Goal: Check status

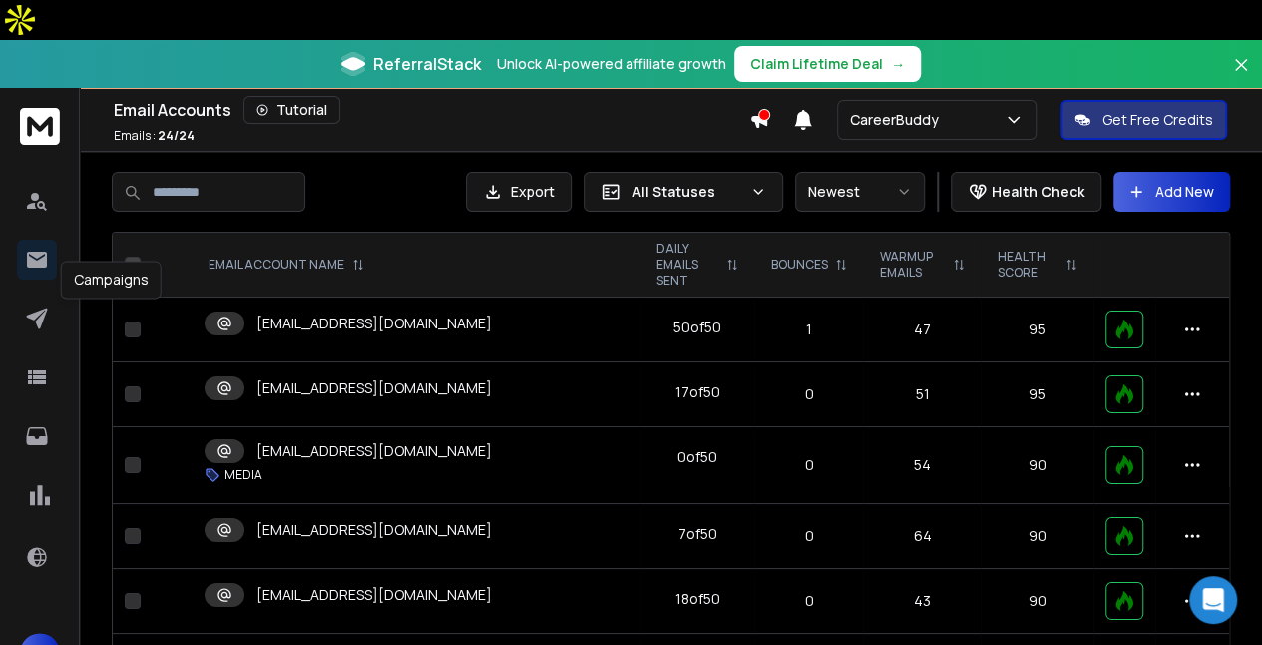
click at [40, 308] on icon at bounding box center [36, 318] width 21 height 21
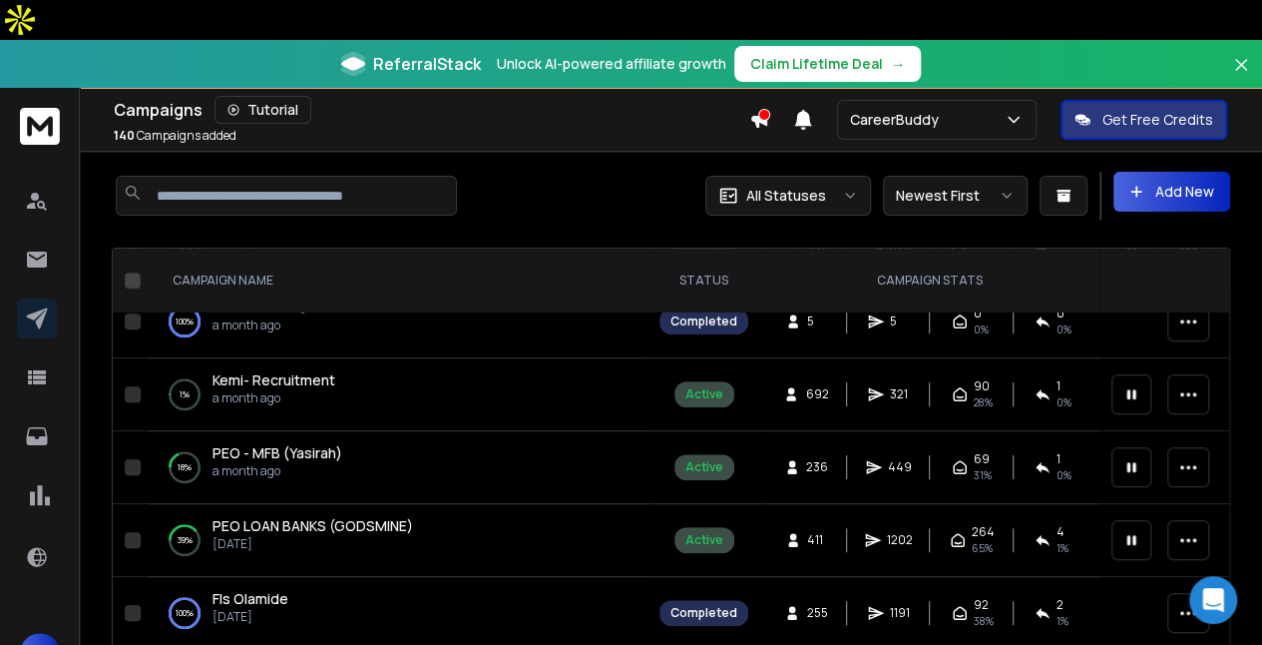
scroll to position [612, 0]
click at [344, 515] on span "PEO LOAN BANKS (GODSMINE)" at bounding box center [313, 524] width 201 height 19
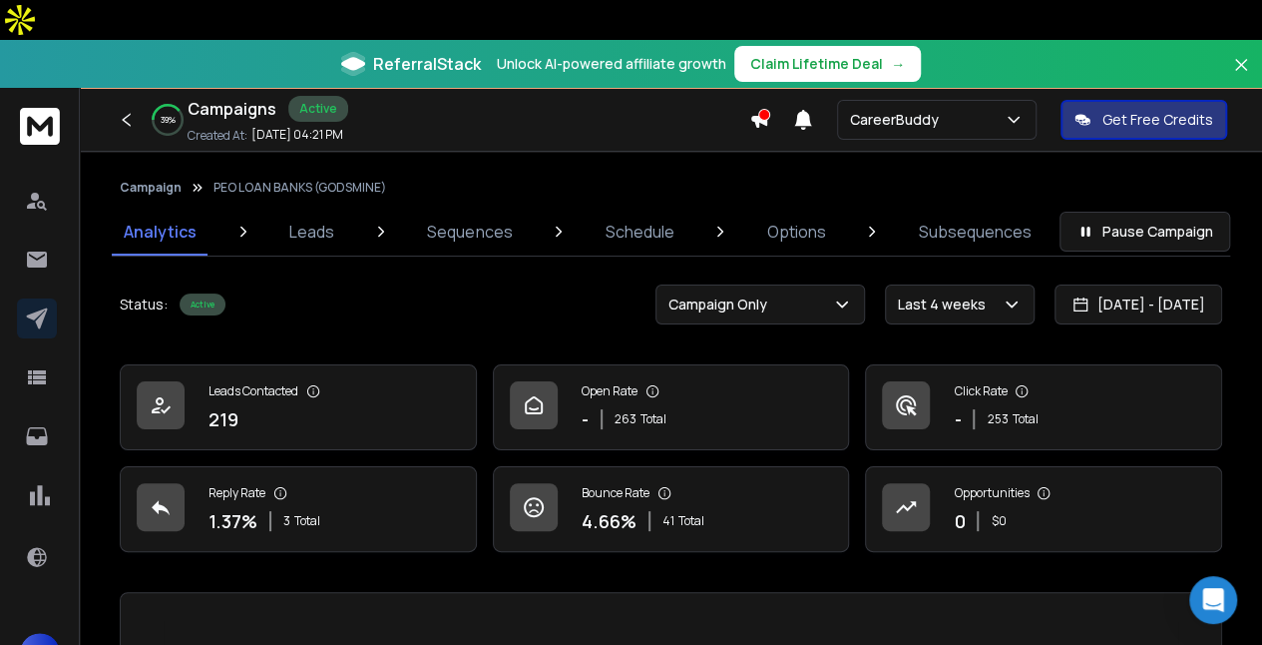
click at [467, 220] on p "Sequences" at bounding box center [469, 232] width 85 height 24
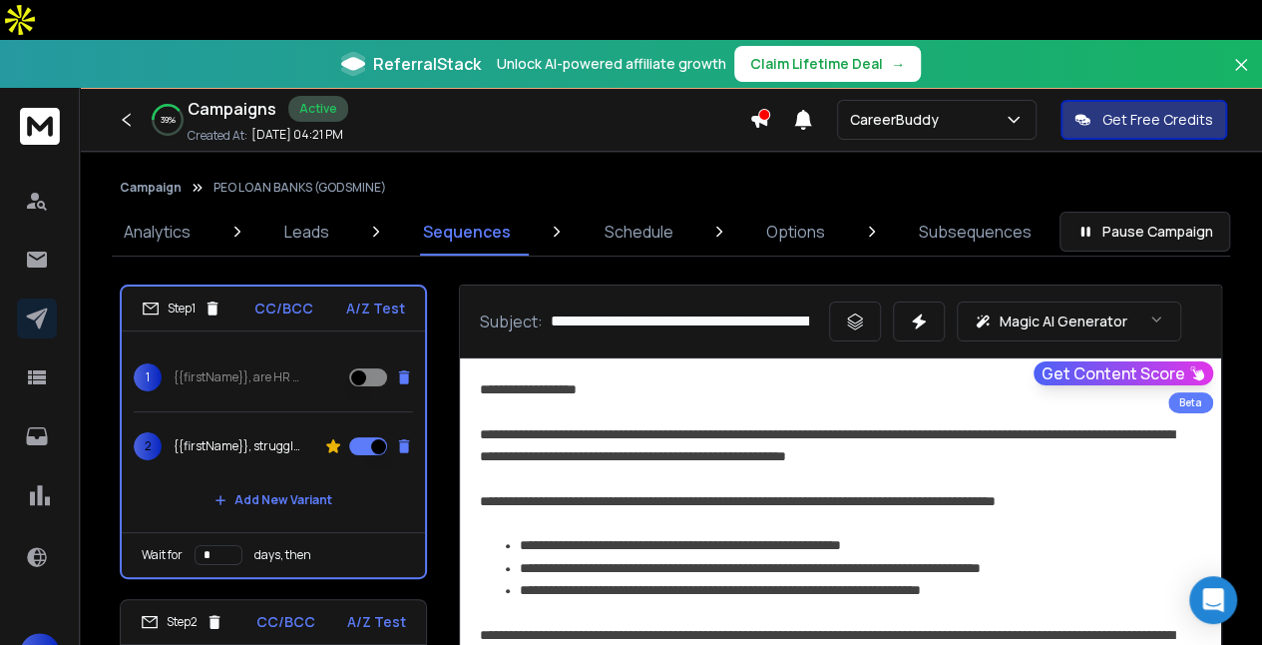
click at [281, 438] on p "{{firstName}}, struggling to hit recovery targets?" at bounding box center [238, 446] width 128 height 16
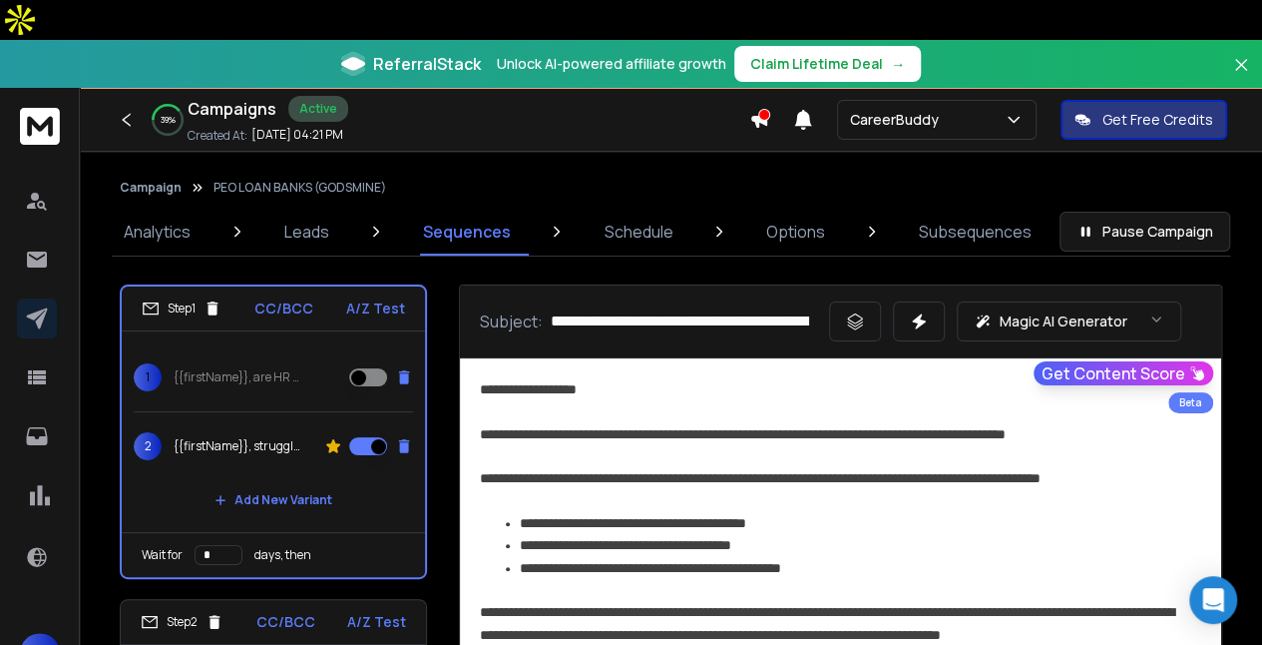
click at [220, 363] on div "1 {{firstName}}, are HR bottlenecks slowing {{Company Name for Emails}}’s growt…" at bounding box center [218, 377] width 168 height 28
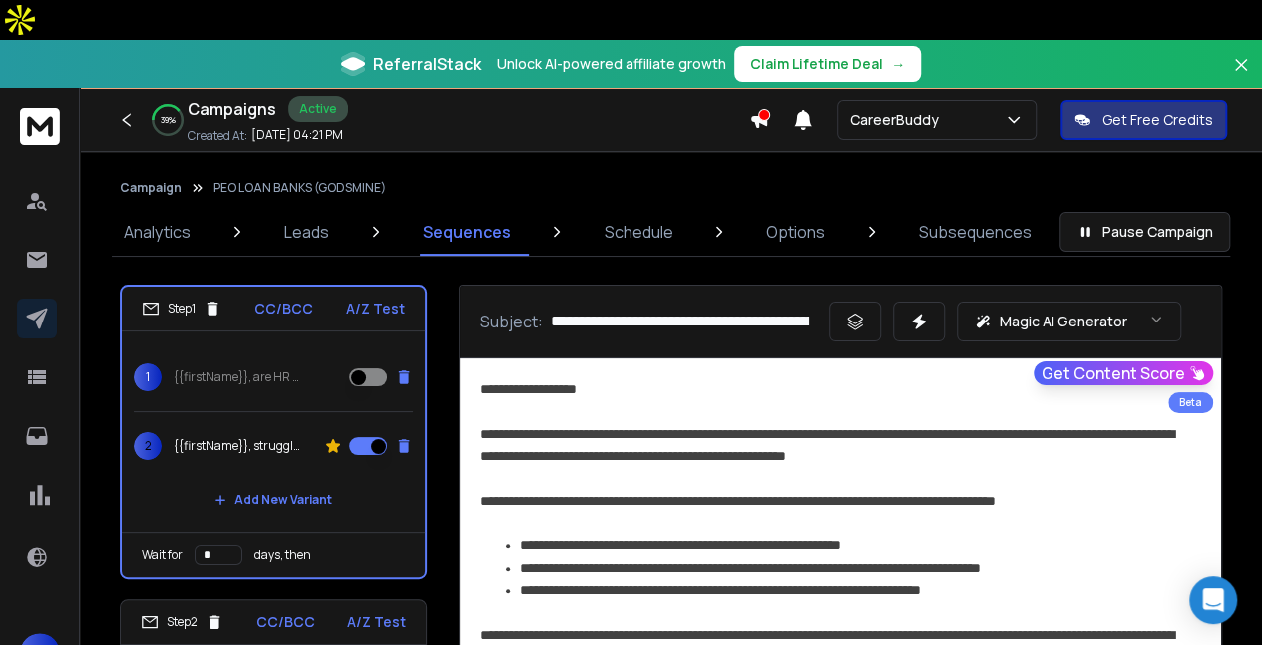
click at [233, 438] on p "{{firstName}}, struggling to hit recovery targets?" at bounding box center [238, 446] width 128 height 16
type input "**********"
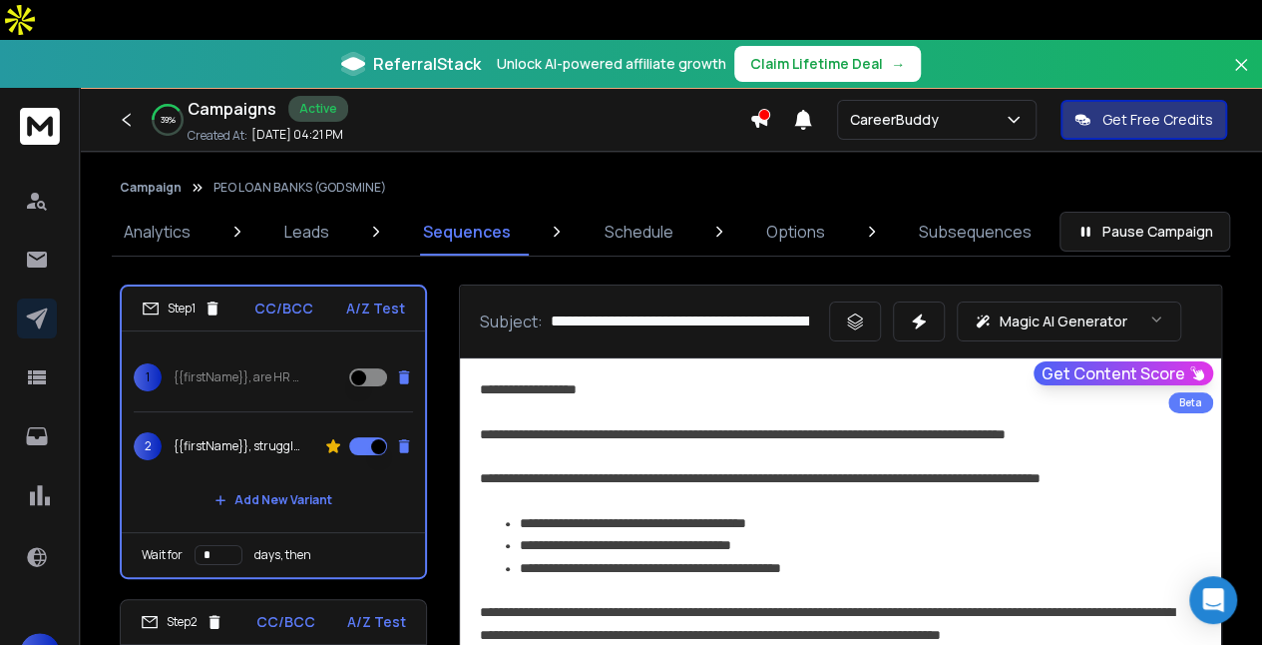
click at [121, 111] on icon at bounding box center [127, 120] width 18 height 18
